Goal: Task Accomplishment & Management: Manage account settings

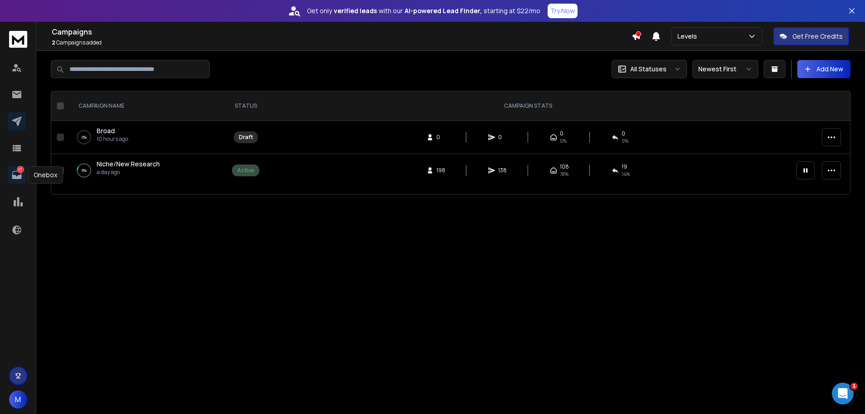
click at [19, 172] on p "17" at bounding box center [20, 169] width 7 height 7
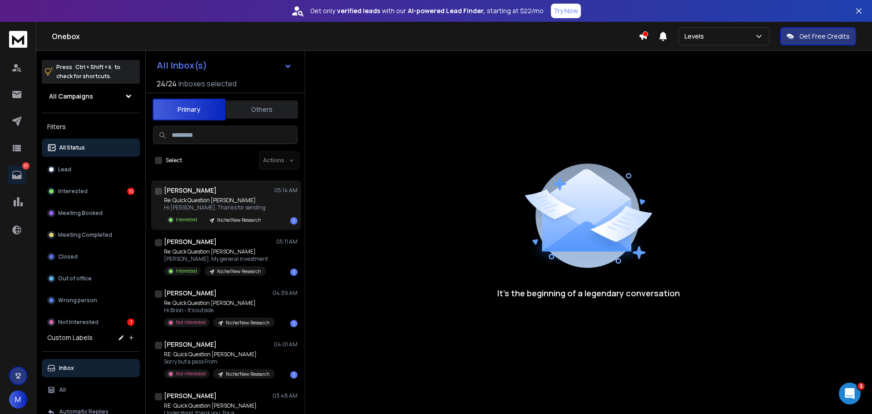
click at [243, 204] on p "Hi Brion, Thanks for sending" at bounding box center [215, 207] width 102 height 7
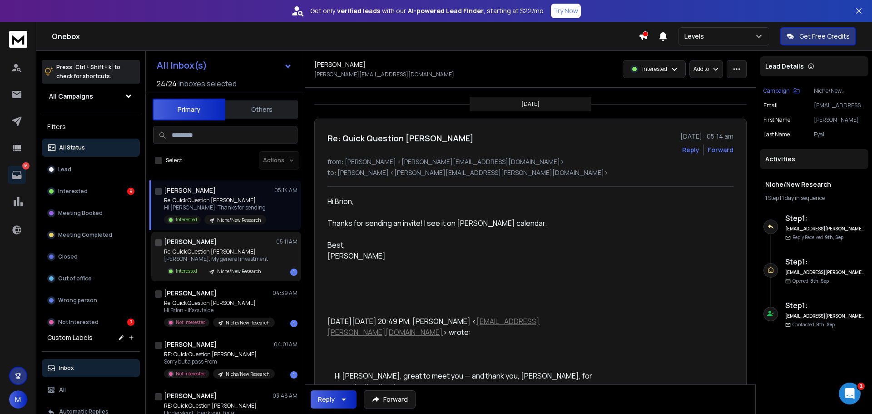
click at [236, 249] on p "Re: Quick Question Noah" at bounding box center [216, 251] width 104 height 7
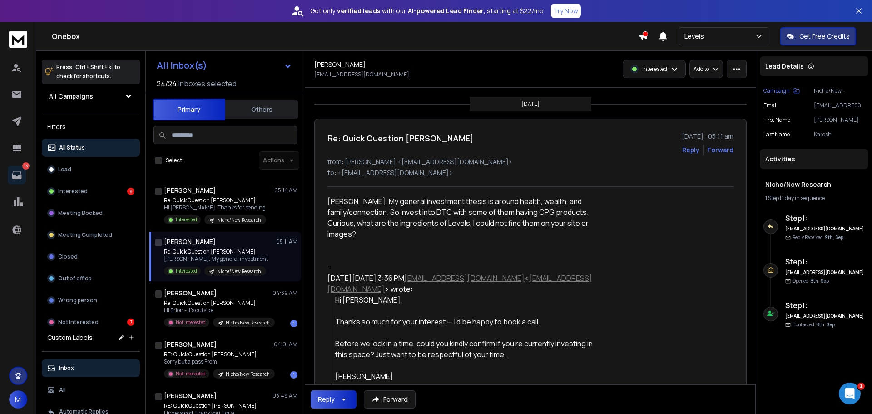
click at [736, 71] on icon "button" at bounding box center [736, 69] width 8 height 8
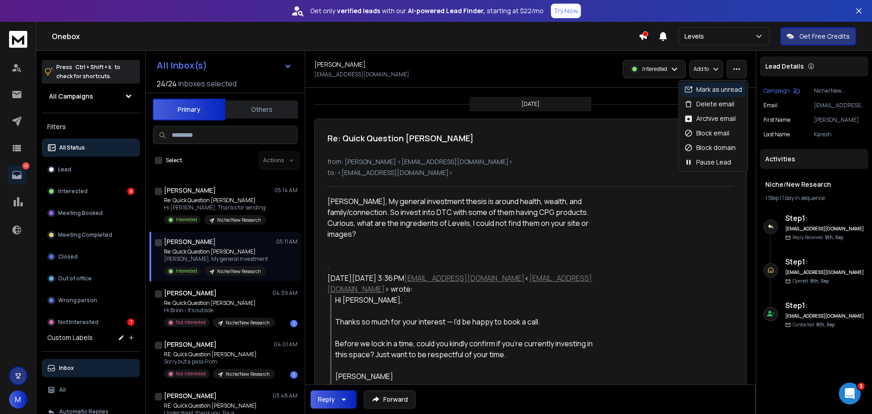
click at [729, 88] on div "Mark as unread" at bounding box center [713, 89] width 58 height 9
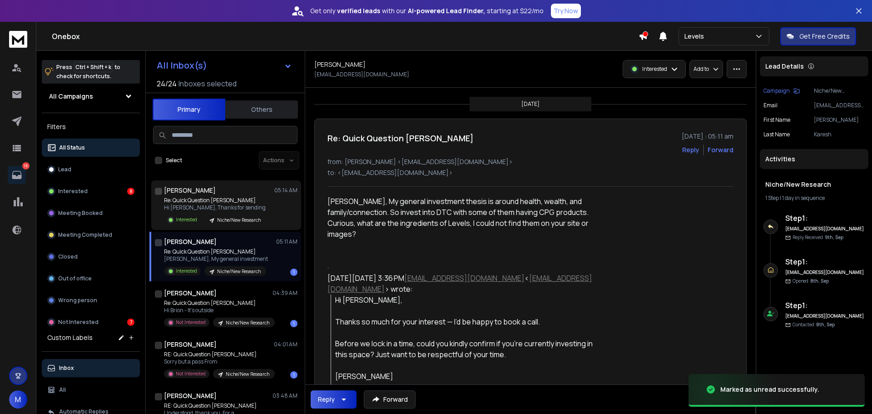
click at [279, 199] on div "Re: Quick Question Gil Hi Brion, Thanks for sending Interested Niche/New Resear…" at bounding box center [230, 211] width 133 height 28
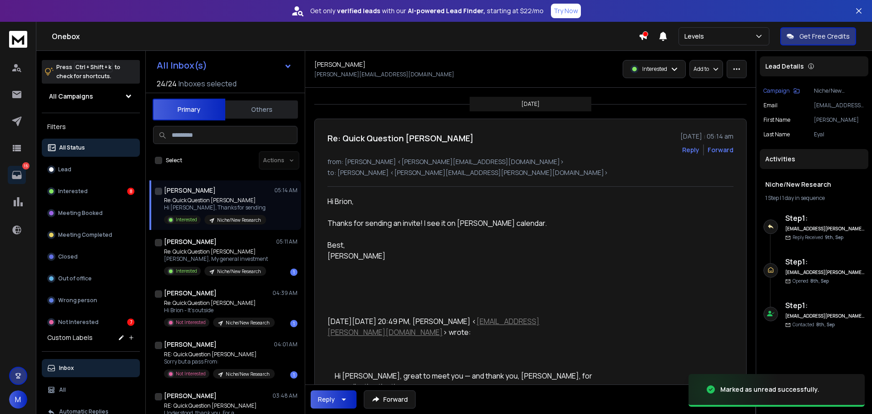
click at [740, 75] on button "button" at bounding box center [736, 69] width 20 height 18
click at [731, 89] on div "Mark as unread" at bounding box center [713, 89] width 58 height 9
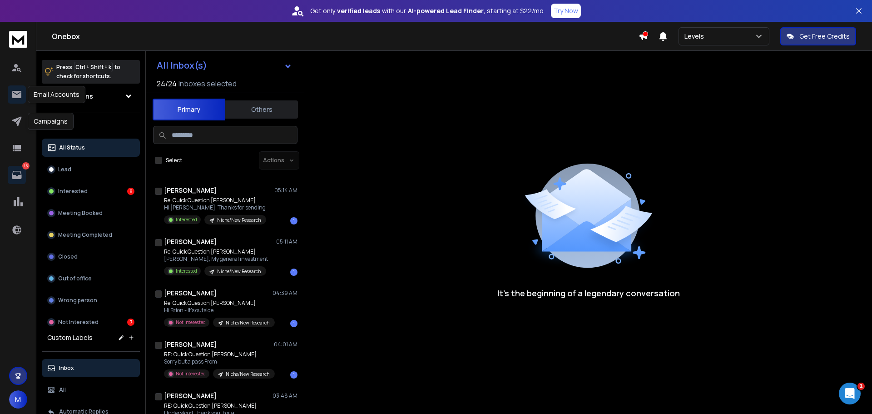
click at [17, 98] on icon at bounding box center [16, 94] width 11 height 11
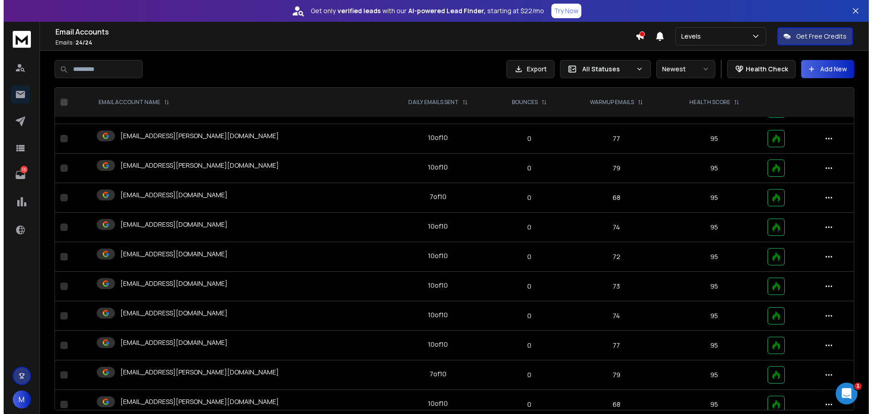
scroll to position [423, 0]
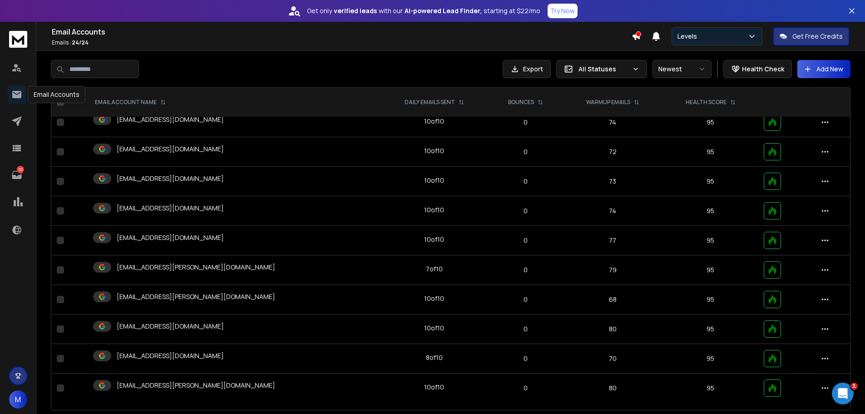
click at [713, 29] on button "Levels" at bounding box center [716, 36] width 91 height 18
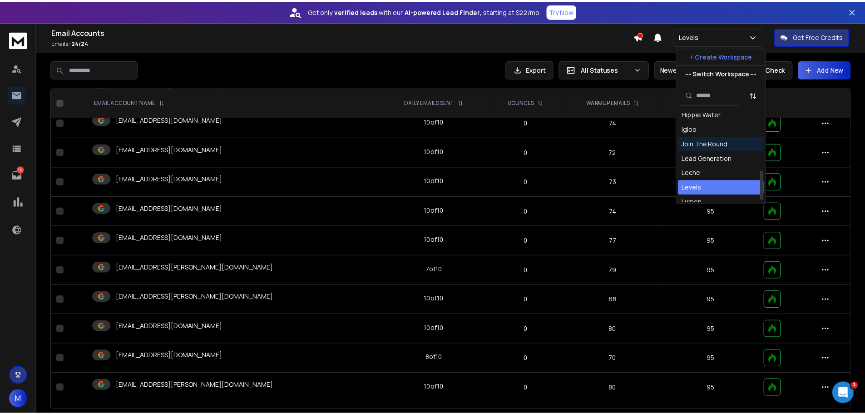
scroll to position [182, 0]
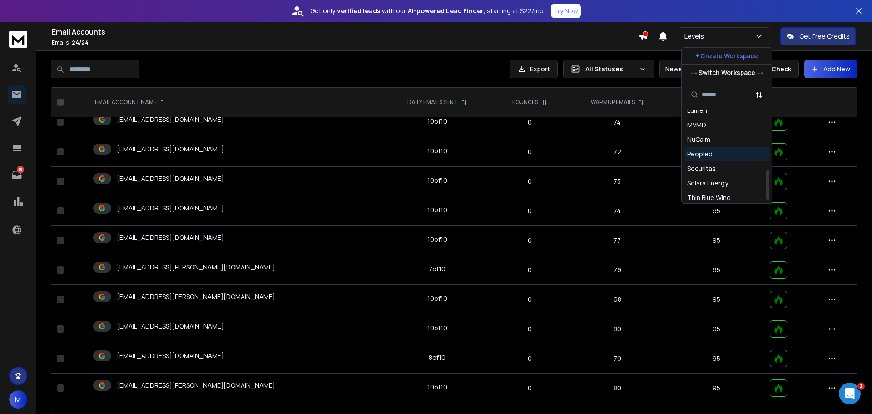
click at [730, 152] on div "Peopled" at bounding box center [726, 154] width 86 height 15
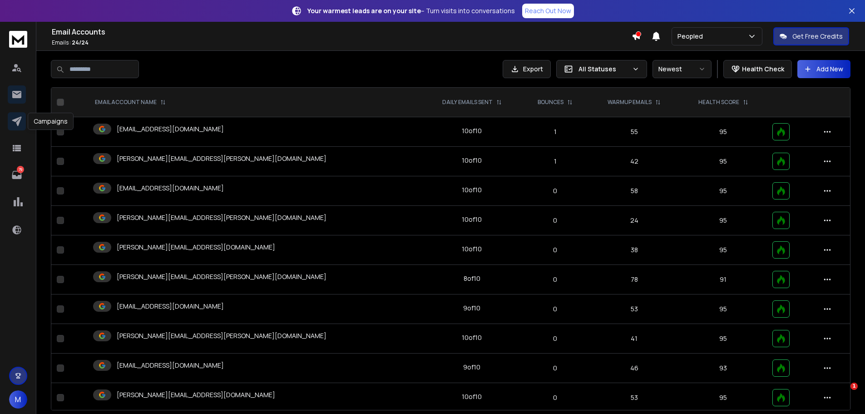
click at [16, 118] on icon at bounding box center [16, 121] width 11 height 11
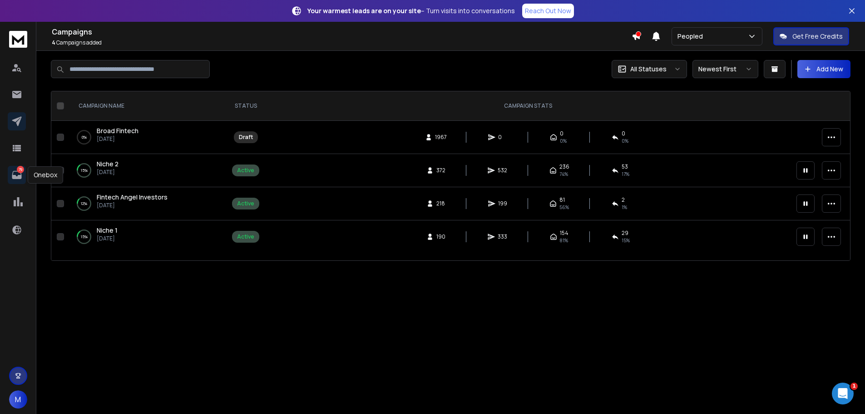
click at [14, 176] on icon at bounding box center [17, 175] width 10 height 8
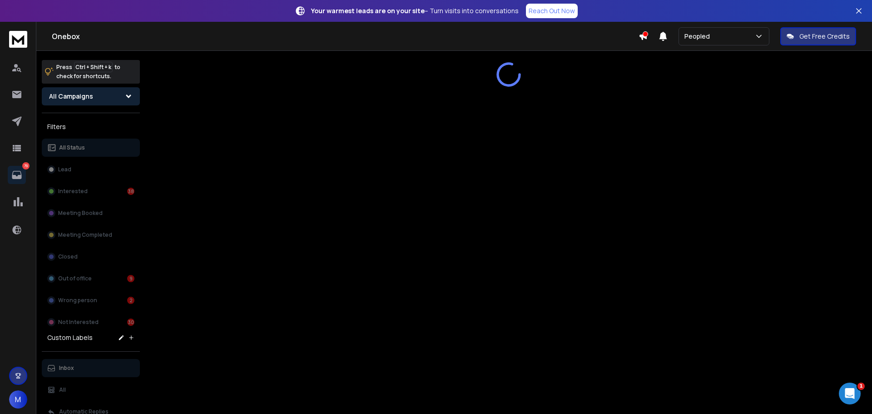
click at [90, 97] on h1 "All Campaigns" at bounding box center [71, 96] width 44 height 9
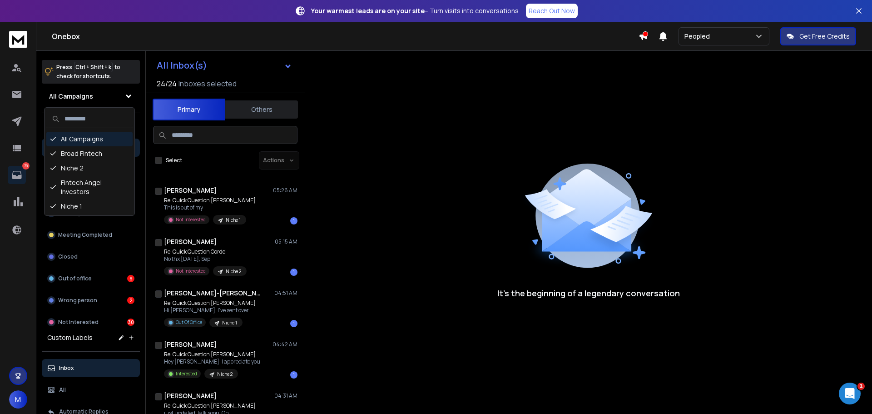
click at [64, 140] on div "All Campaigns" at bounding box center [89, 139] width 86 height 15
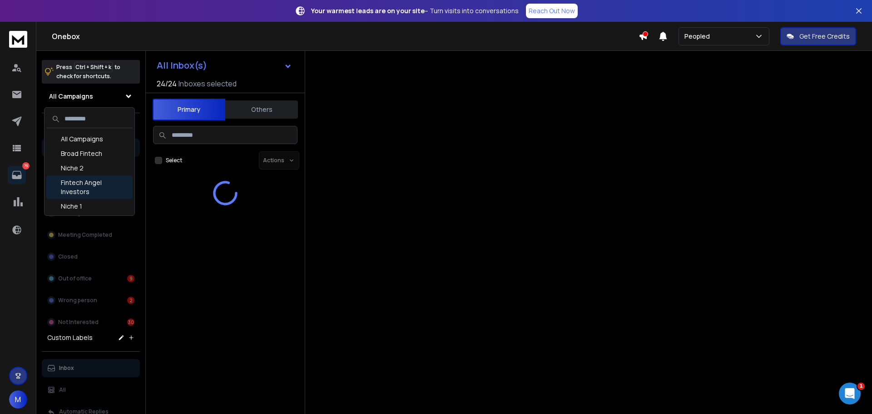
click at [74, 192] on div "Fintech Angel Investors" at bounding box center [89, 187] width 86 height 24
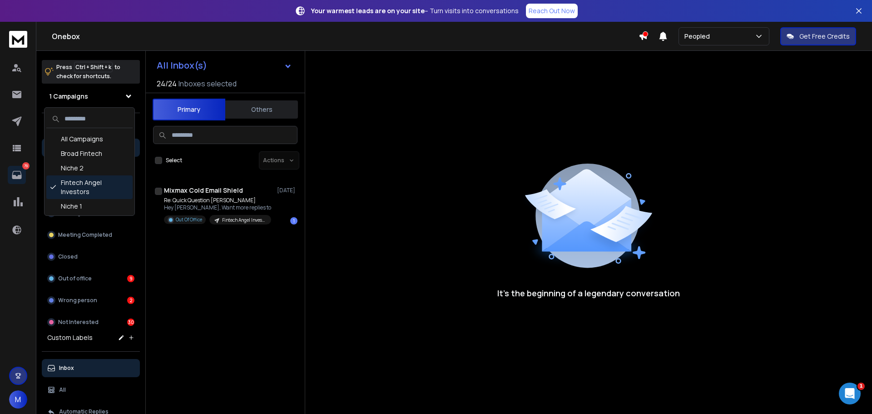
click at [74, 192] on div "Fintech Angel Investors" at bounding box center [89, 187] width 86 height 24
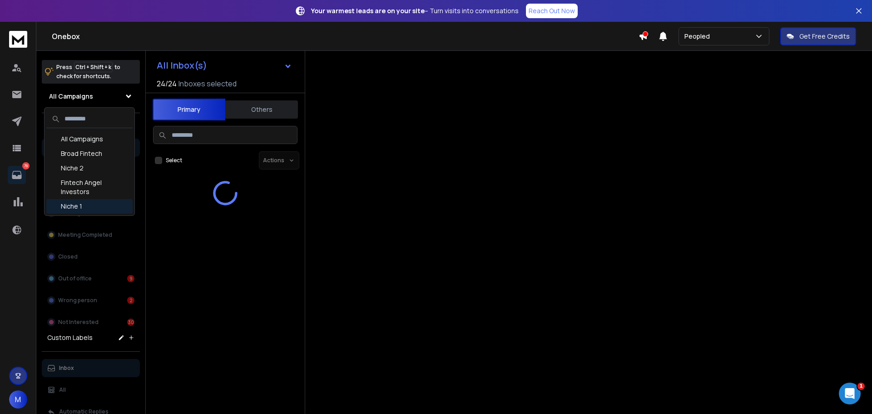
click at [69, 206] on div "Niche 1" at bounding box center [89, 206] width 86 height 15
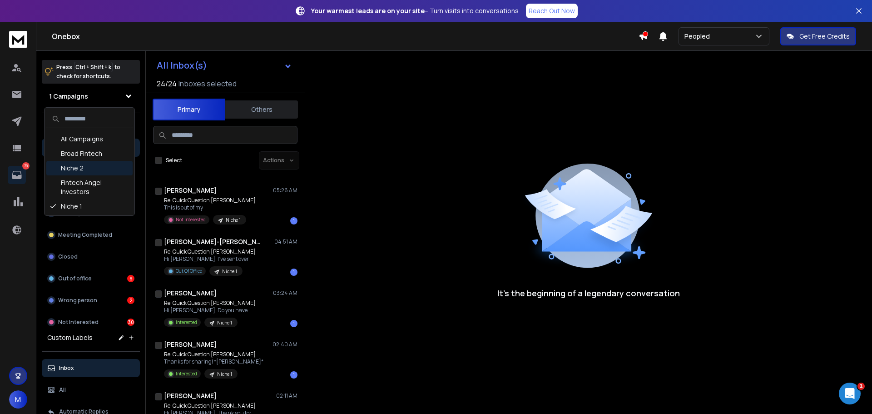
click at [73, 165] on div "Niche 2" at bounding box center [89, 168] width 86 height 15
click at [71, 167] on div "Niche 2" at bounding box center [89, 168] width 86 height 15
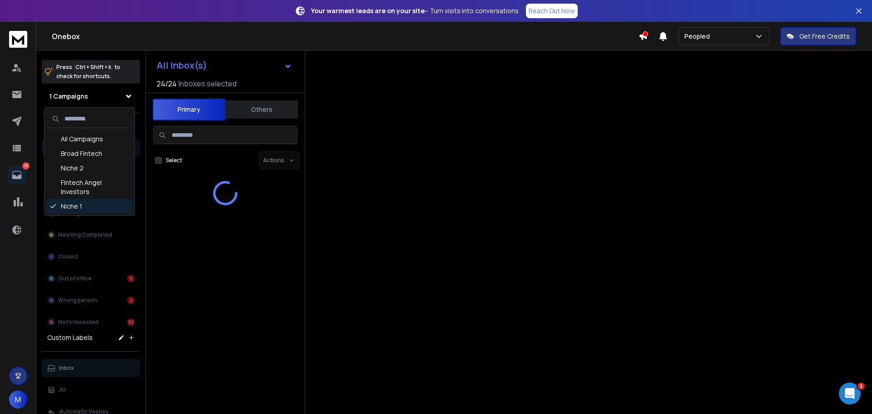
click at [70, 210] on div "Niche 1" at bounding box center [89, 206] width 86 height 15
click at [14, 121] on icon at bounding box center [17, 121] width 10 height 10
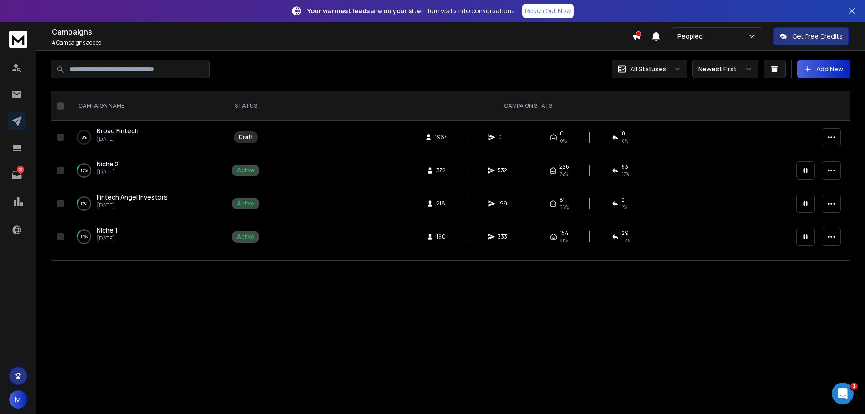
click at [360, 174] on div "372 532 236 74 % 53 17 %" at bounding box center [527, 170] width 515 height 15
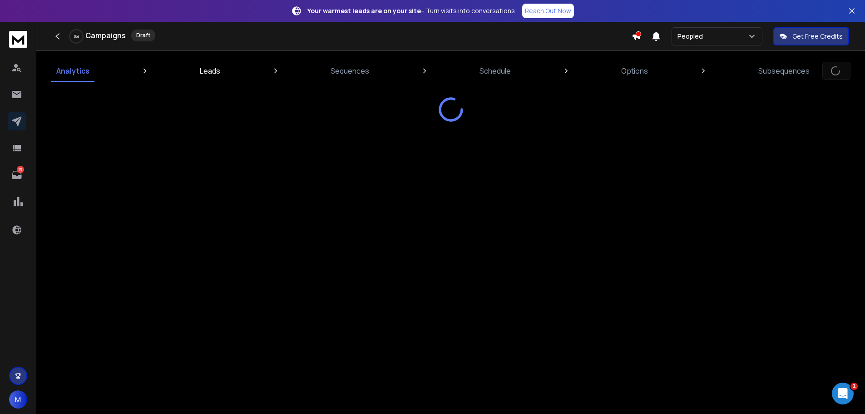
click at [212, 75] on p "Leads" at bounding box center [210, 70] width 20 height 11
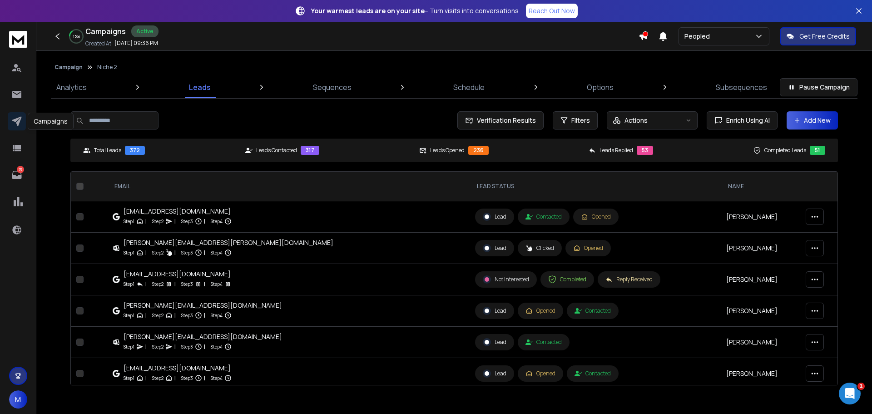
click at [17, 123] on icon at bounding box center [17, 121] width 10 height 10
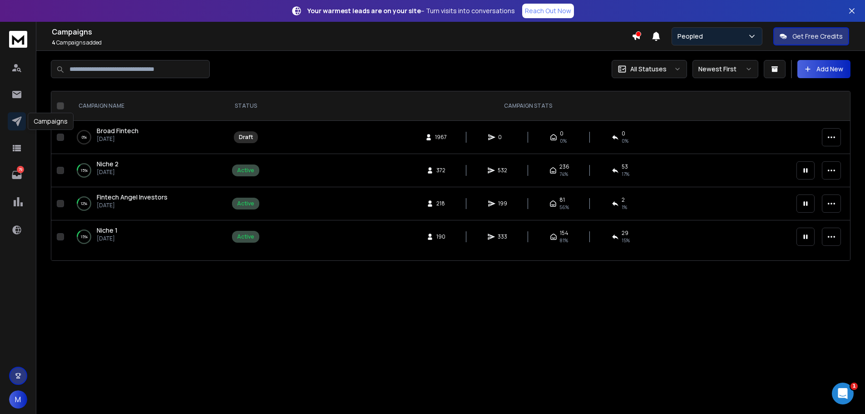
click at [709, 40] on div "Peopled" at bounding box center [716, 36] width 79 height 9
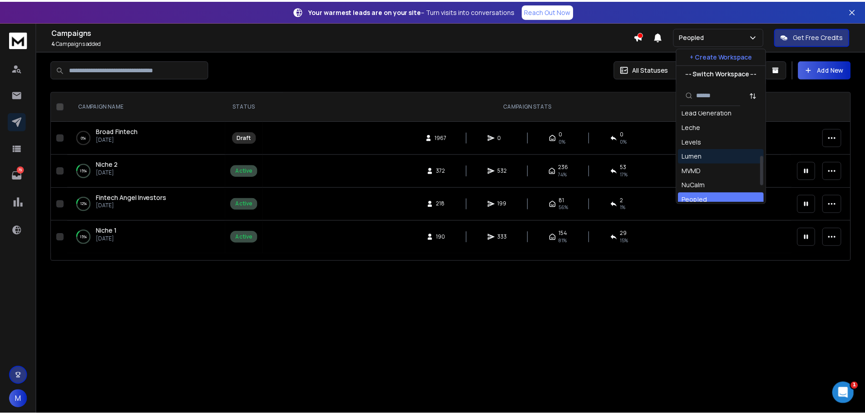
scroll to position [185, 0]
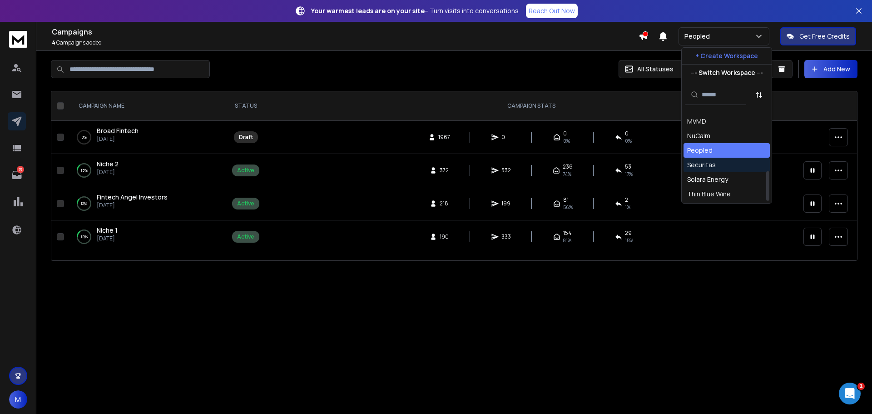
click at [732, 168] on div "Securitas" at bounding box center [726, 165] width 86 height 15
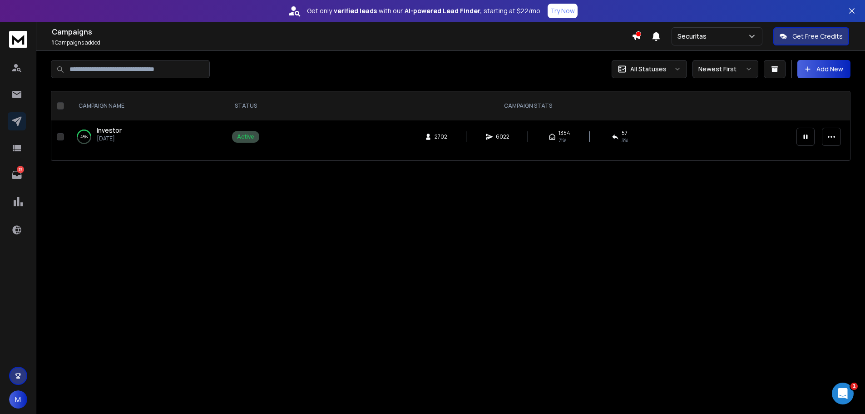
drag, startPoint x: 153, startPoint y: 141, endPoint x: 109, endPoint y: 193, distance: 68.3
click at [108, 193] on div "Campaigns 1 Campaigns Added All Statuses Newest First Add New CAMPAIGN NAME STA…" at bounding box center [450, 267] width 799 height 414
click at [332, 136] on div "2702 6022 1354 71 % 57 3 %" at bounding box center [527, 136] width 515 height 15
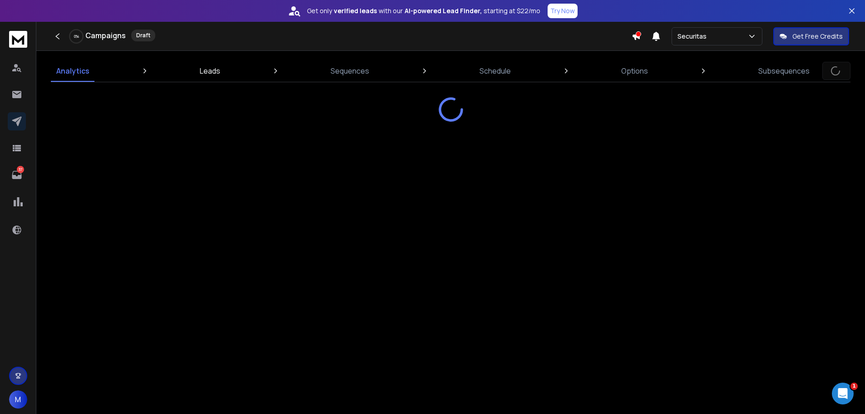
click at [198, 75] on link "Leads" at bounding box center [209, 71] width 31 height 22
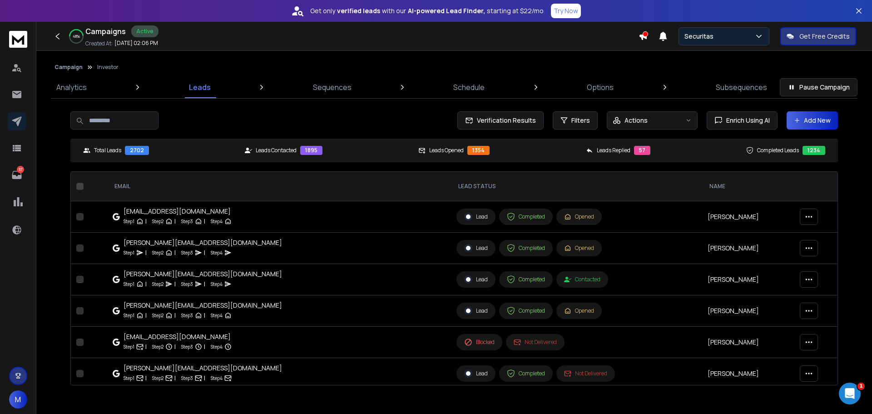
click at [725, 39] on div "Securitas" at bounding box center [723, 36] width 79 height 9
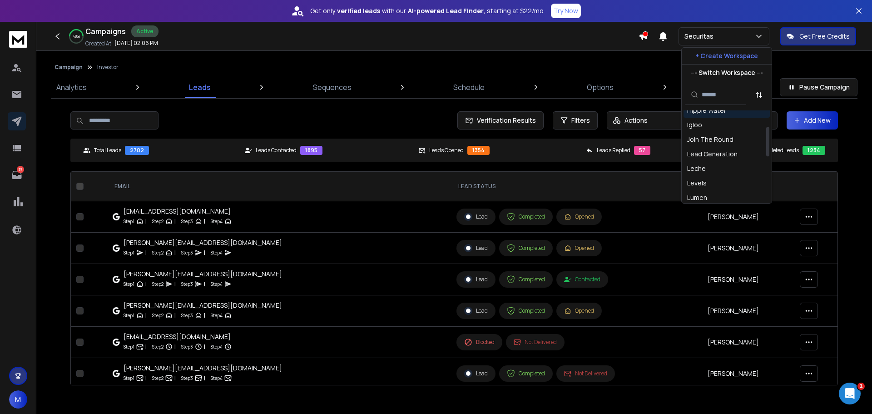
scroll to position [49, 0]
click at [718, 141] on div "Groomie" at bounding box center [726, 141] width 86 height 15
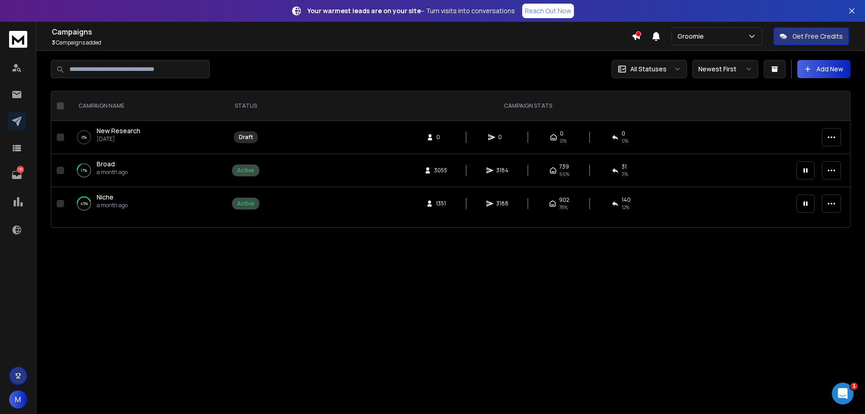
click at [380, 217] on td "1351 3188 902 78 % 140 12 %" at bounding box center [528, 203] width 526 height 33
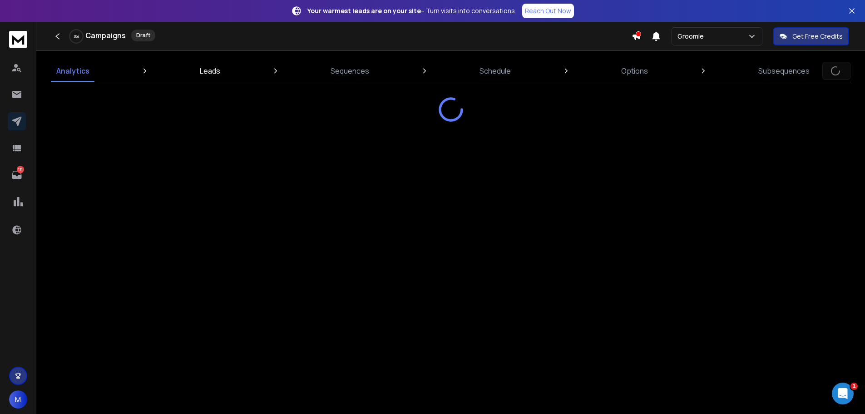
click at [215, 79] on link "Leads" at bounding box center [209, 71] width 31 height 22
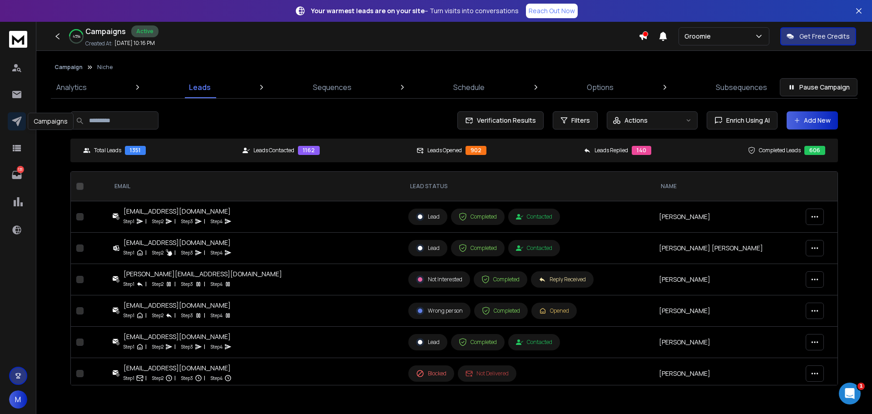
click at [15, 124] on icon at bounding box center [16, 121] width 11 height 11
